Goal: Navigation & Orientation: Find specific page/section

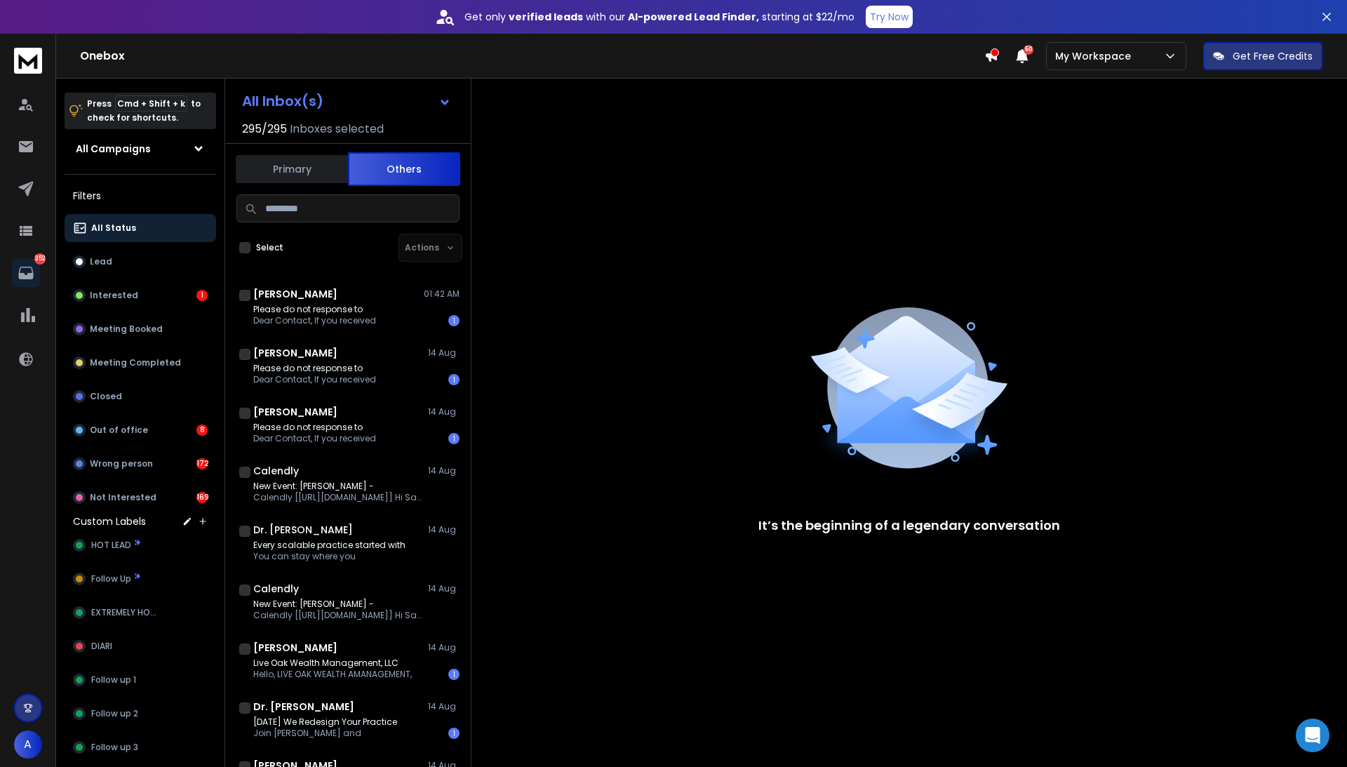
click at [284, 157] on button "Primary" at bounding box center [292, 169] width 112 height 31
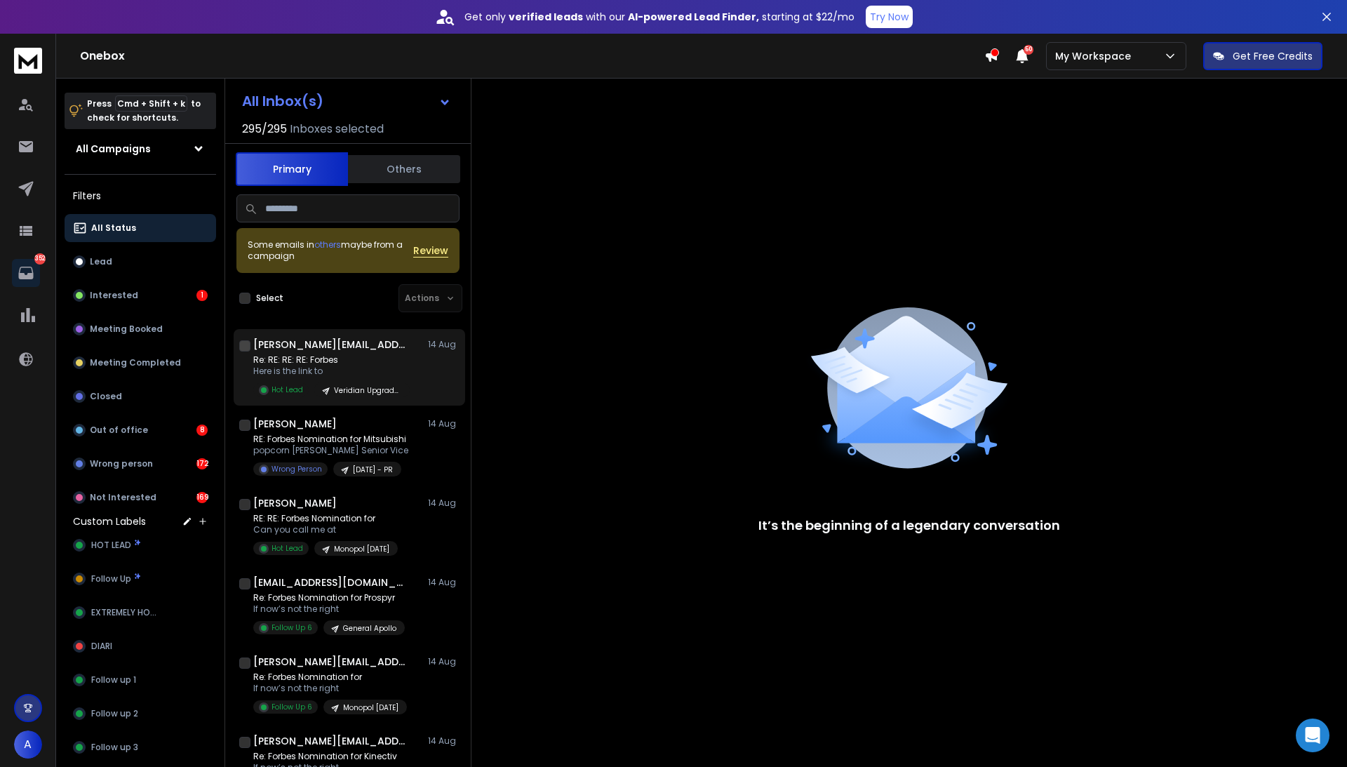
click at [337, 347] on h1 "[PERSON_NAME][EMAIL_ADDRESS][DOMAIN_NAME]" at bounding box center [330, 344] width 154 height 14
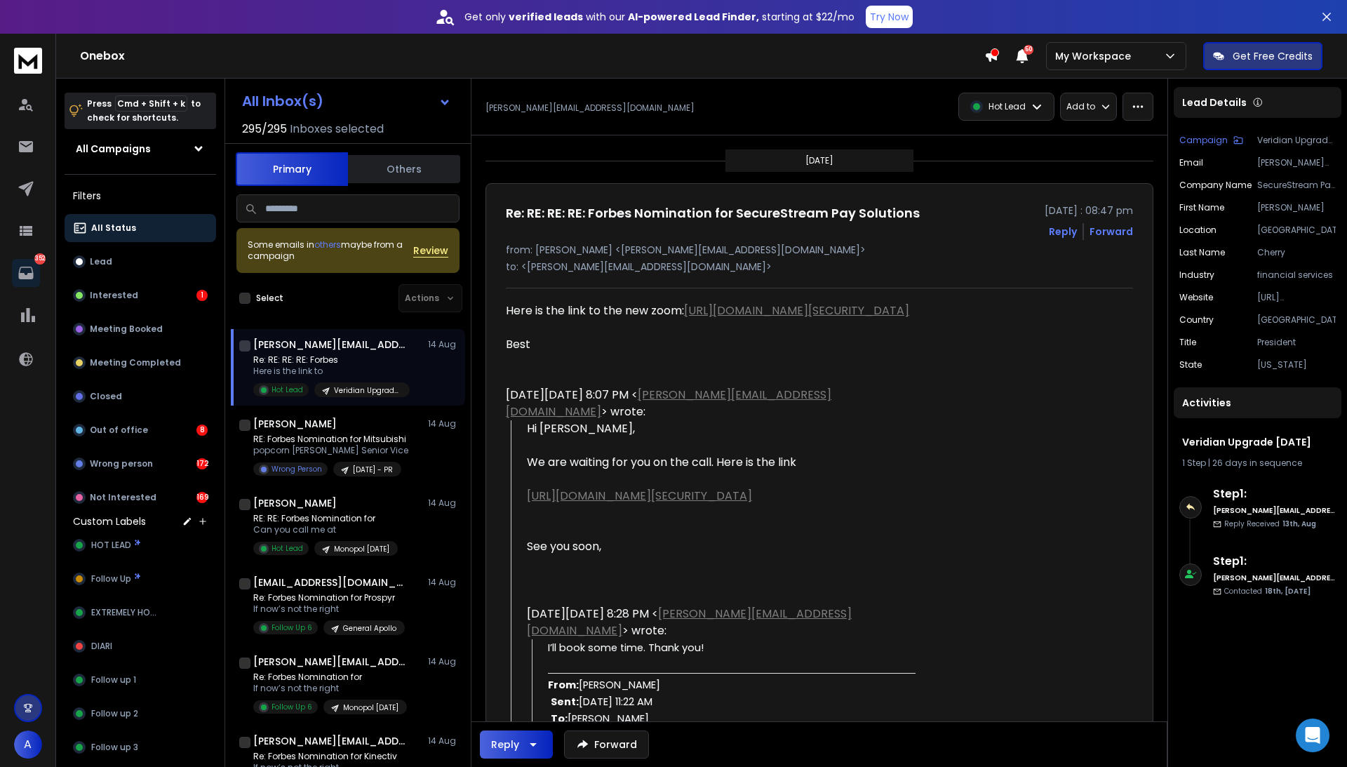
click at [399, 154] on button "Others" at bounding box center [404, 169] width 112 height 31
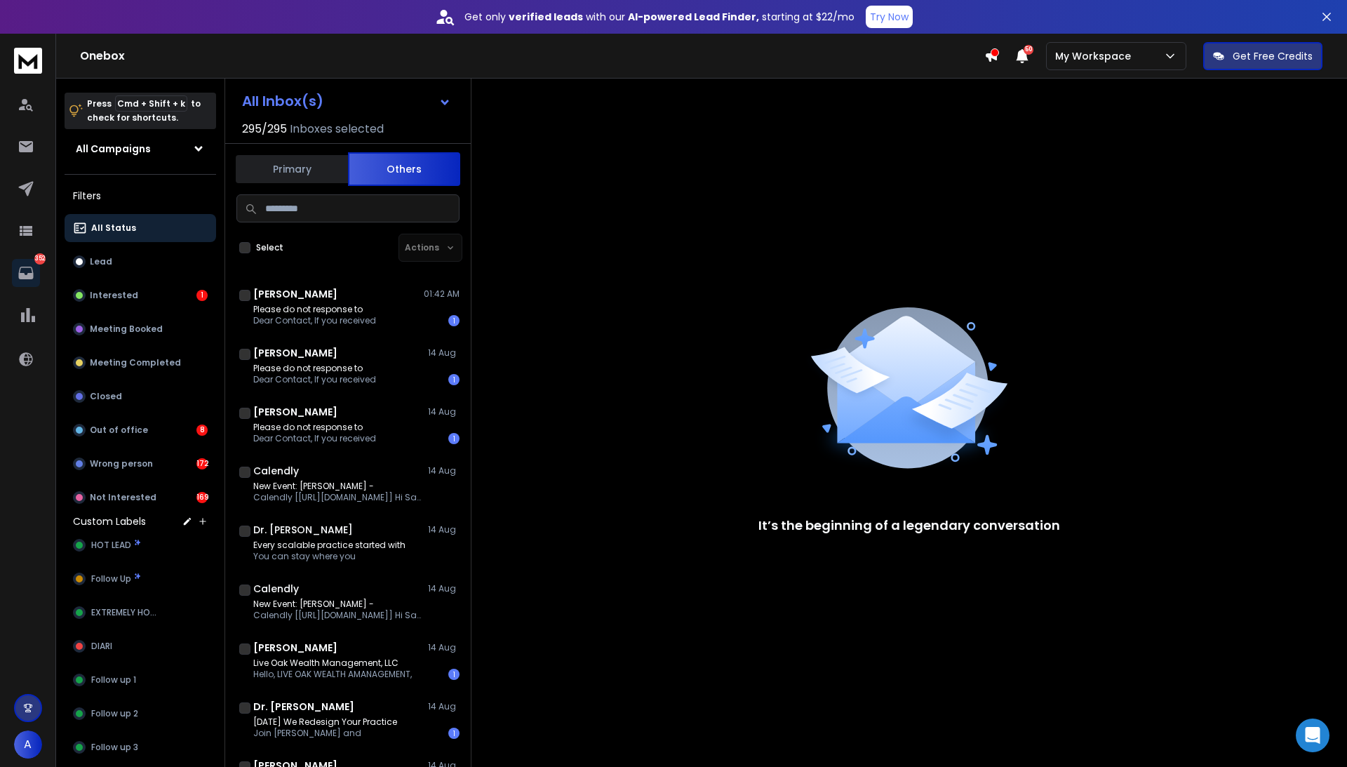
click at [323, 177] on button "Primary" at bounding box center [292, 169] width 112 height 31
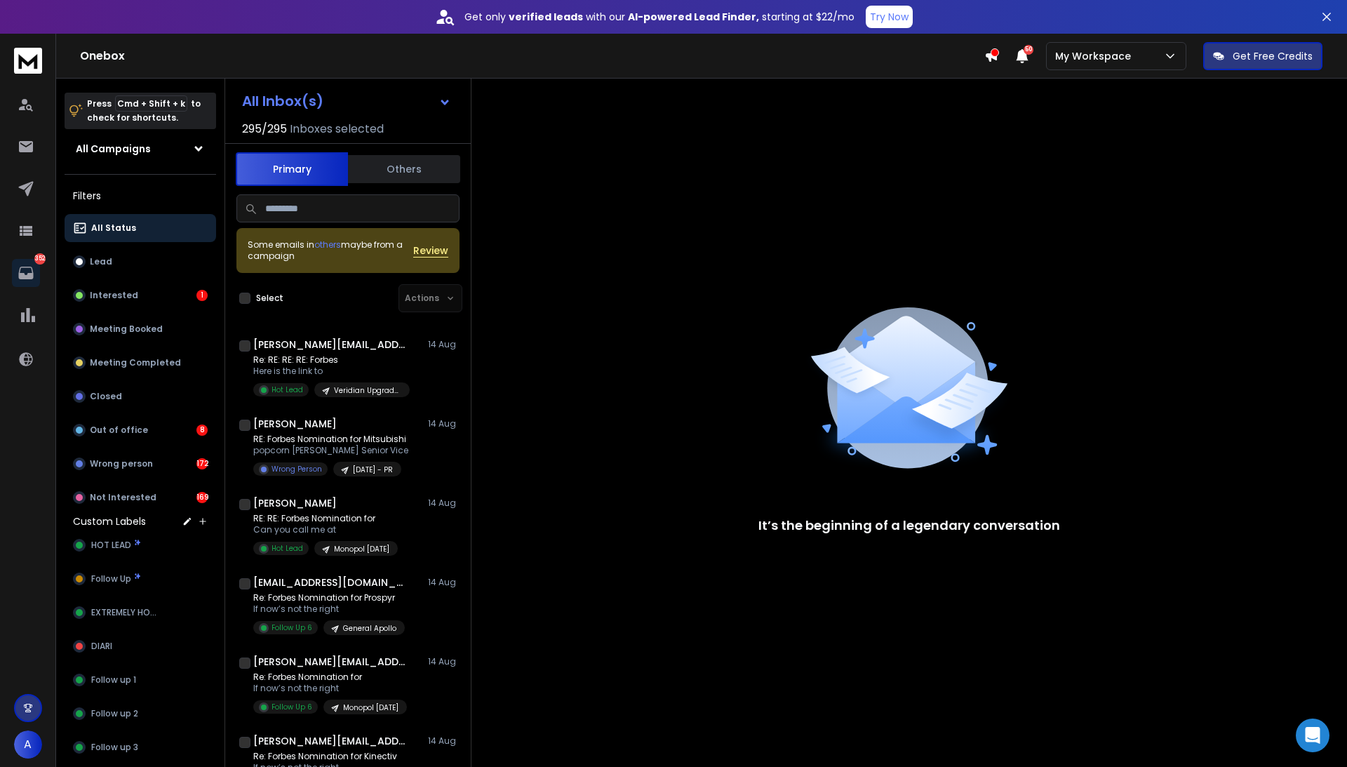
click at [370, 175] on button "Others" at bounding box center [404, 169] width 112 height 31
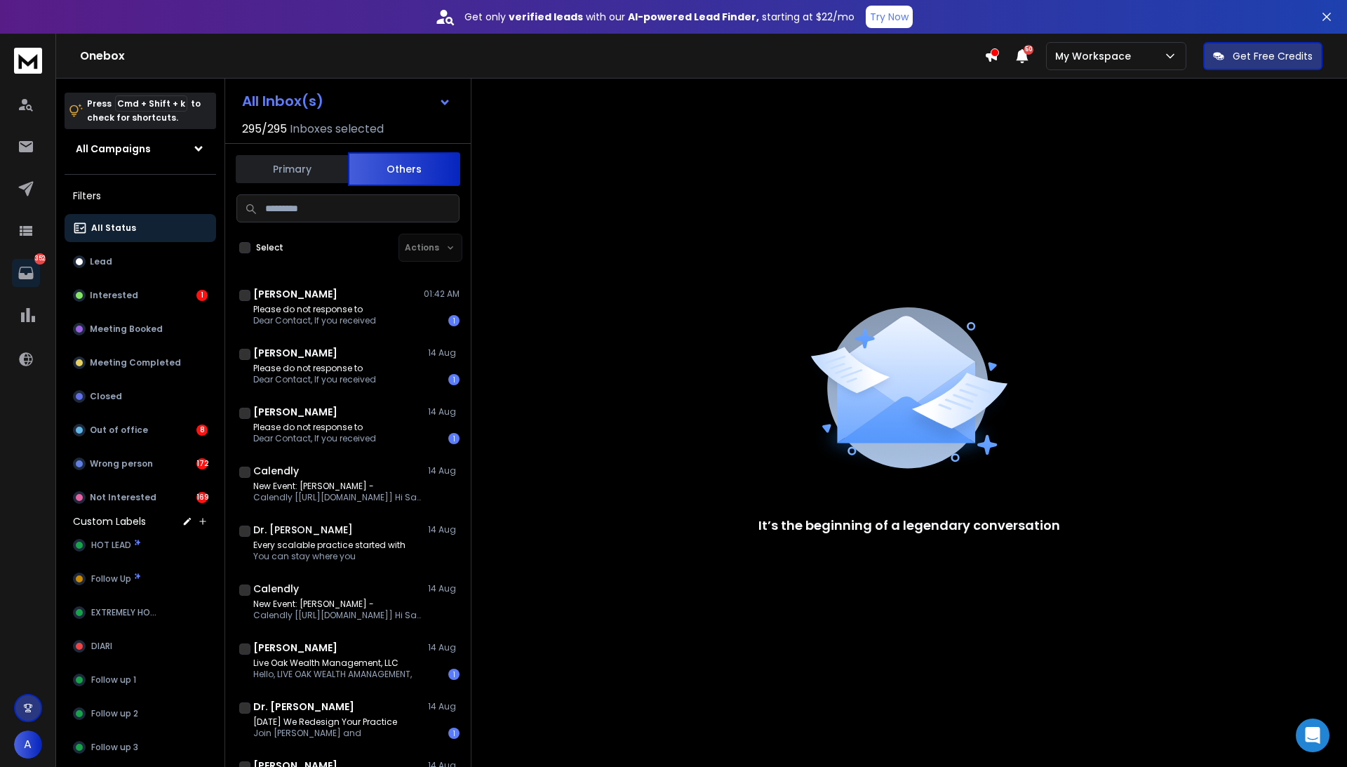
click at [268, 164] on button "Primary" at bounding box center [292, 169] width 112 height 31
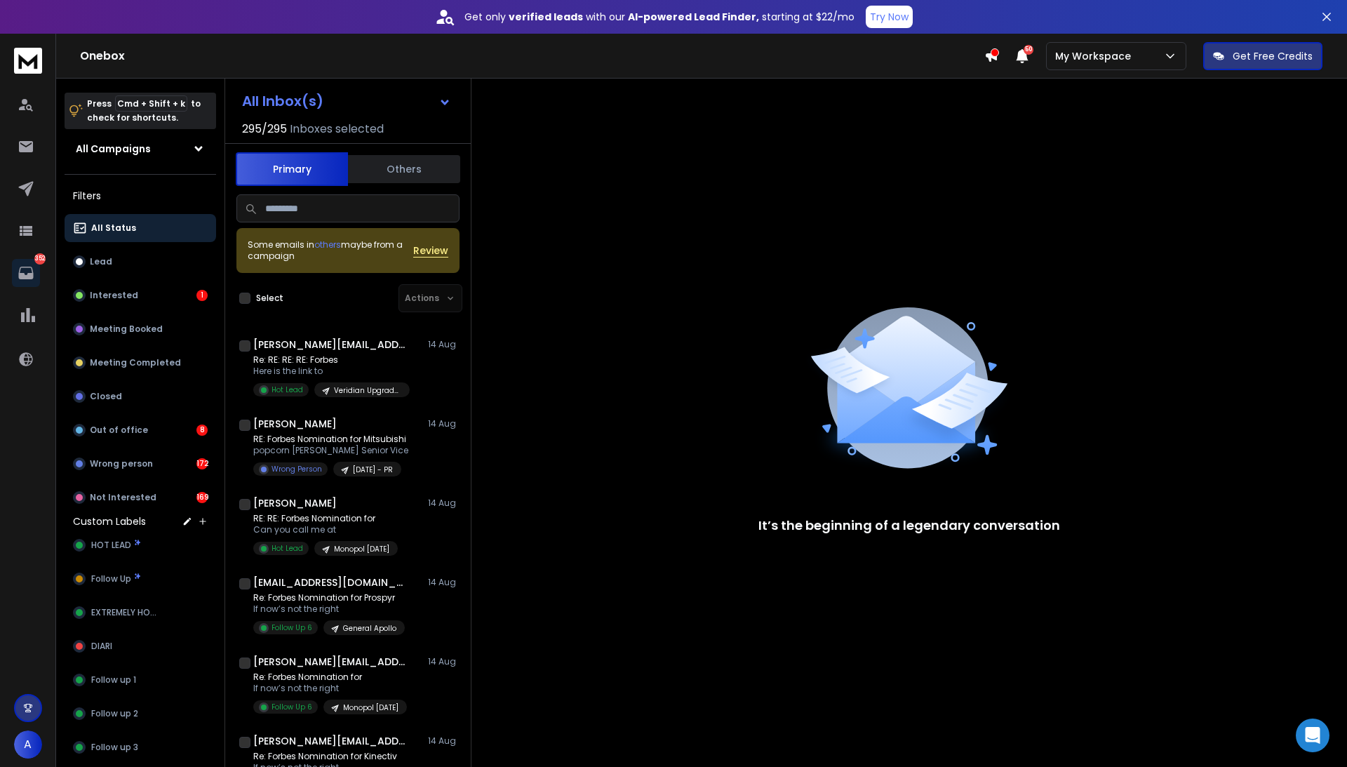
click at [422, 166] on button "Others" at bounding box center [404, 169] width 112 height 31
click at [428, 156] on button "Others" at bounding box center [404, 169] width 112 height 31
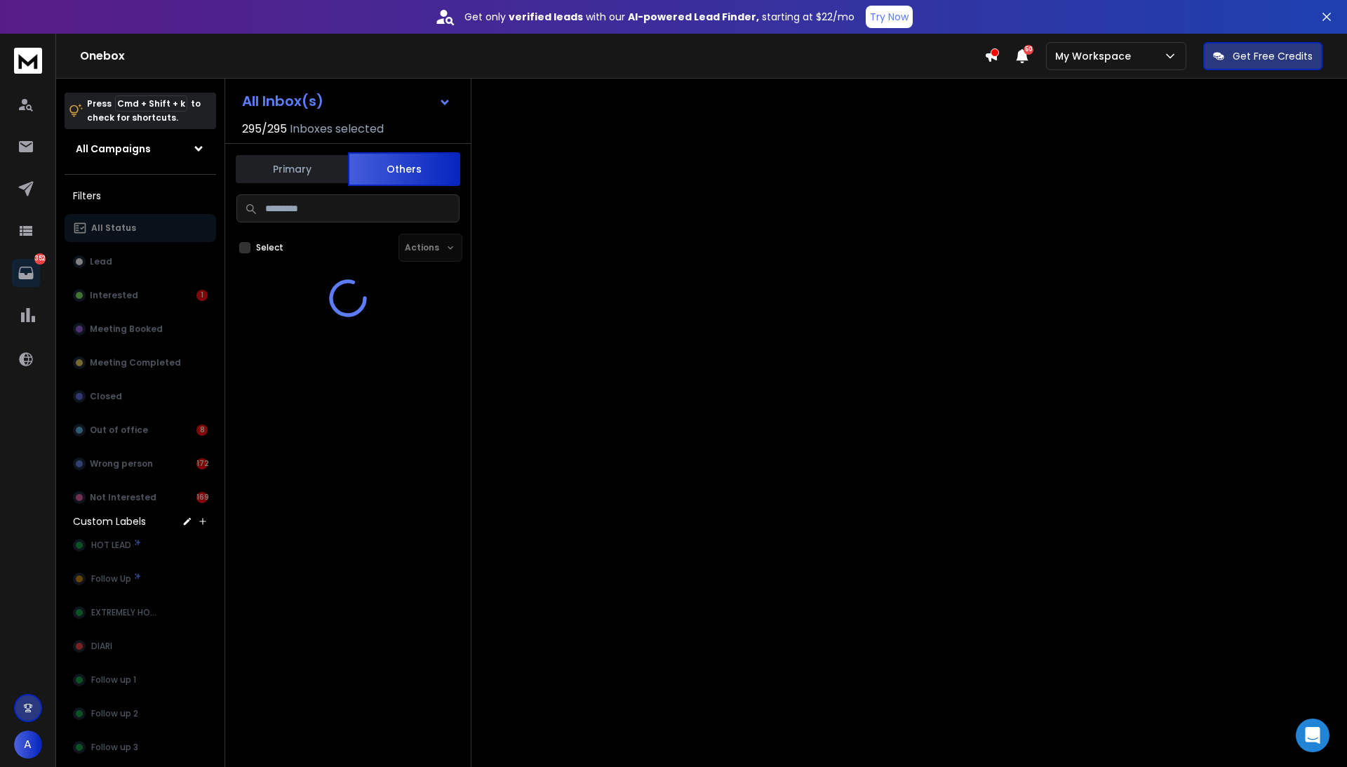
click at [404, 177] on button "Others" at bounding box center [404, 169] width 112 height 34
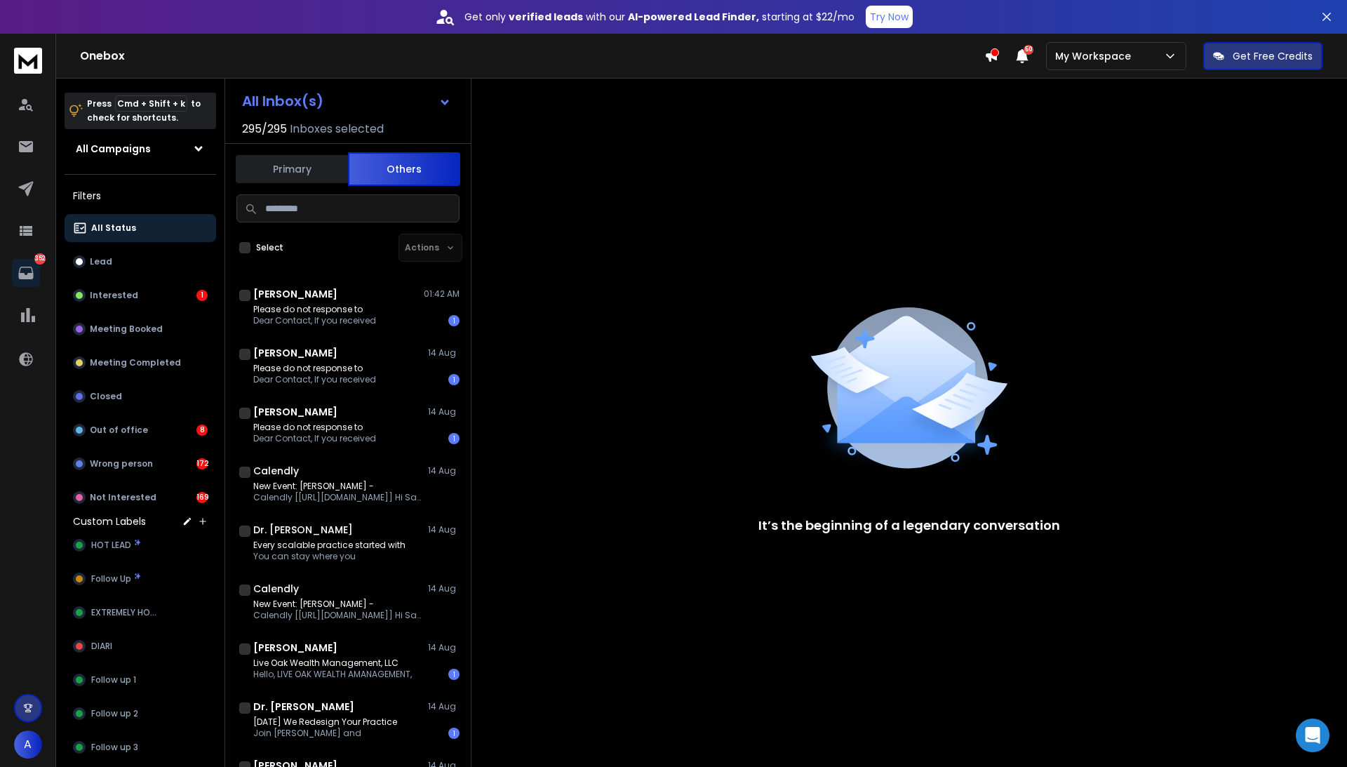
click at [445, 125] on div "295 / 295 Inboxes selected" at bounding box center [348, 129] width 212 height 17
click at [419, 167] on button "Others" at bounding box center [404, 169] width 112 height 34
